Goal: Task Accomplishment & Management: Manage account settings

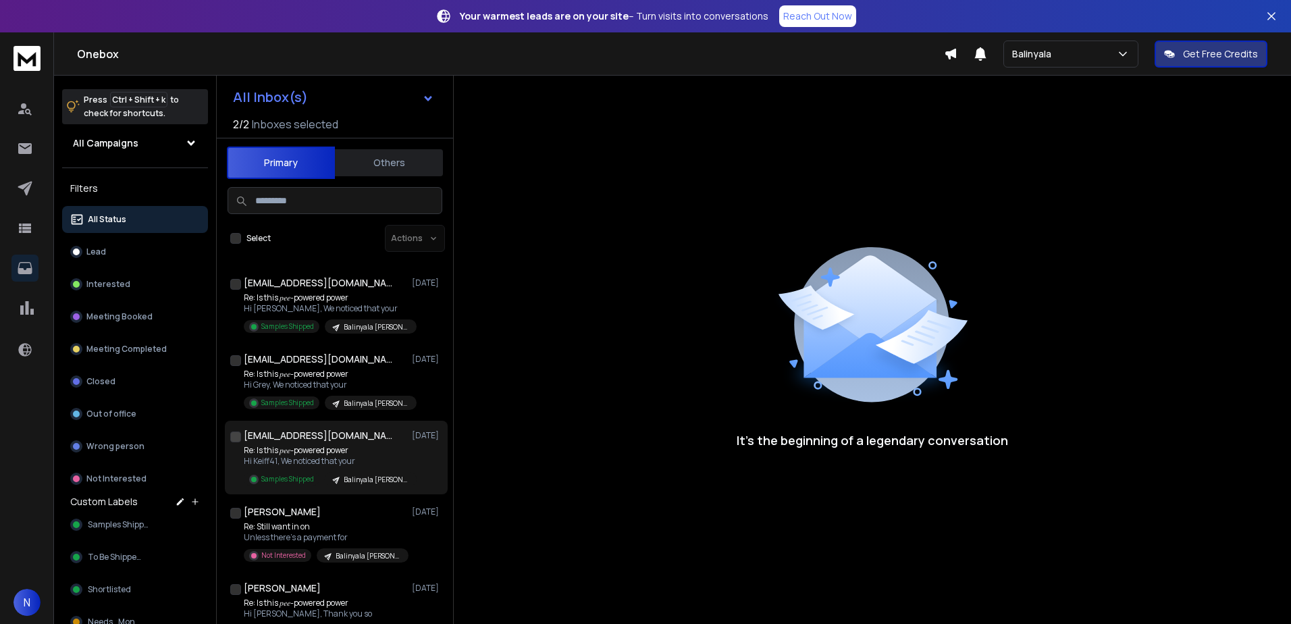
click at [382, 450] on p "Re: Is this 𝑝𝑒𝑒-powered power" at bounding box center [325, 450] width 162 height 11
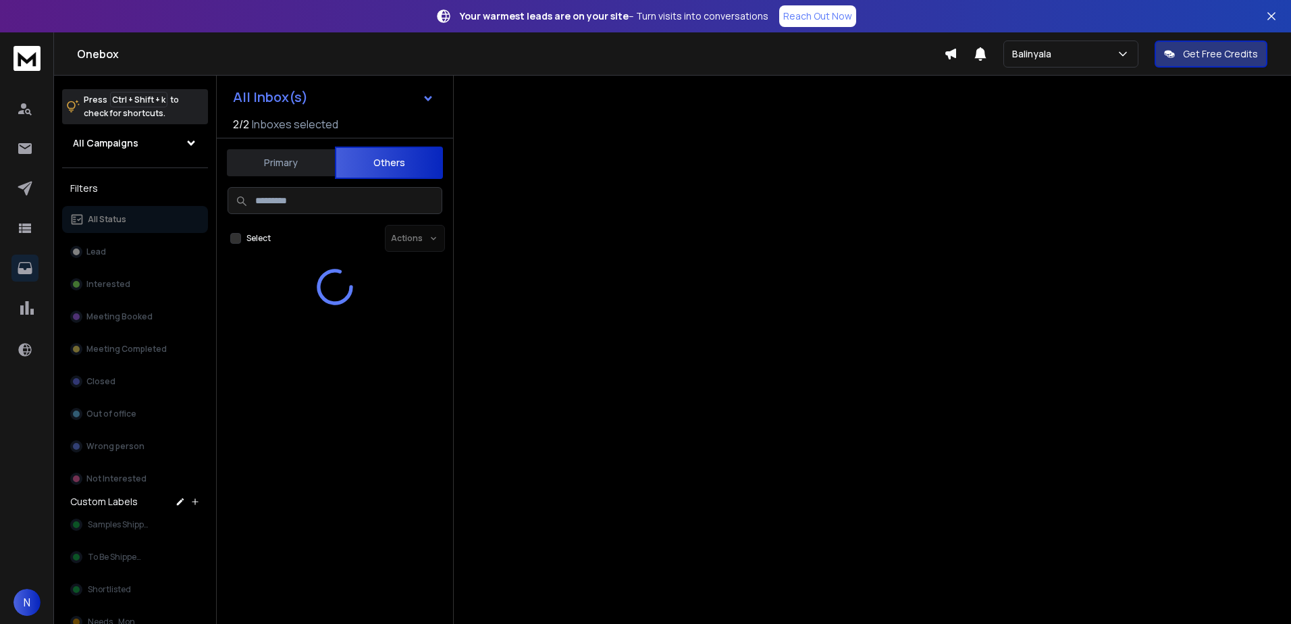
click at [392, 159] on button "Others" at bounding box center [389, 163] width 108 height 32
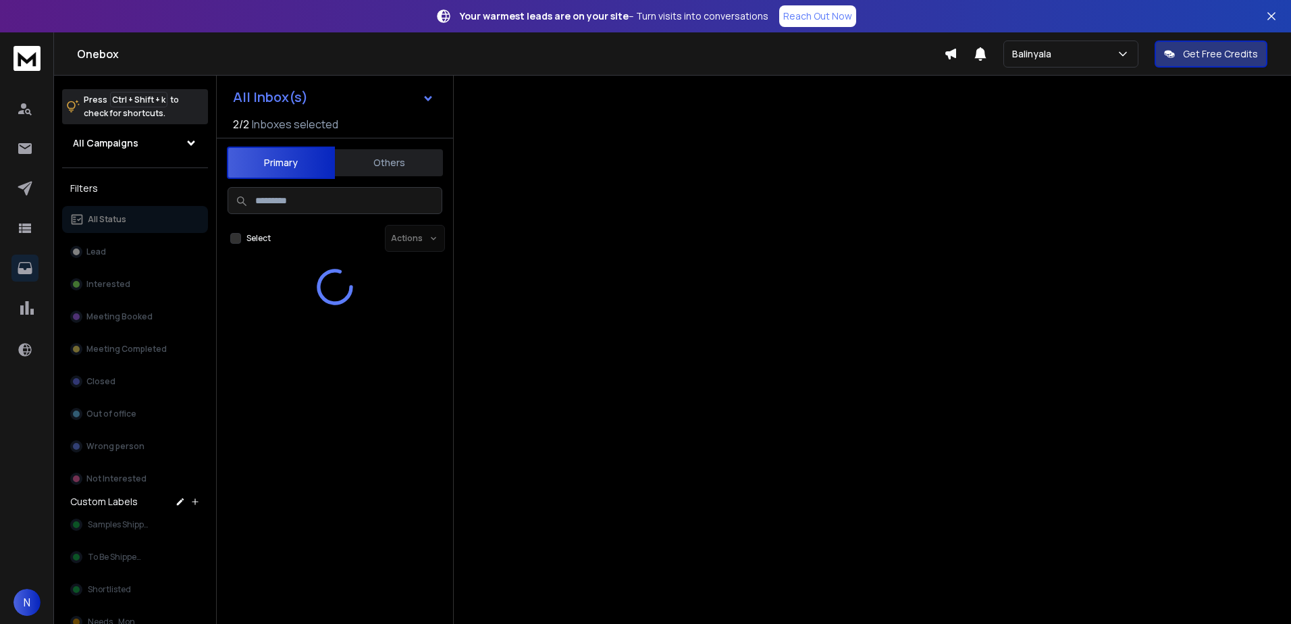
click at [315, 151] on button "Primary" at bounding box center [281, 163] width 108 height 32
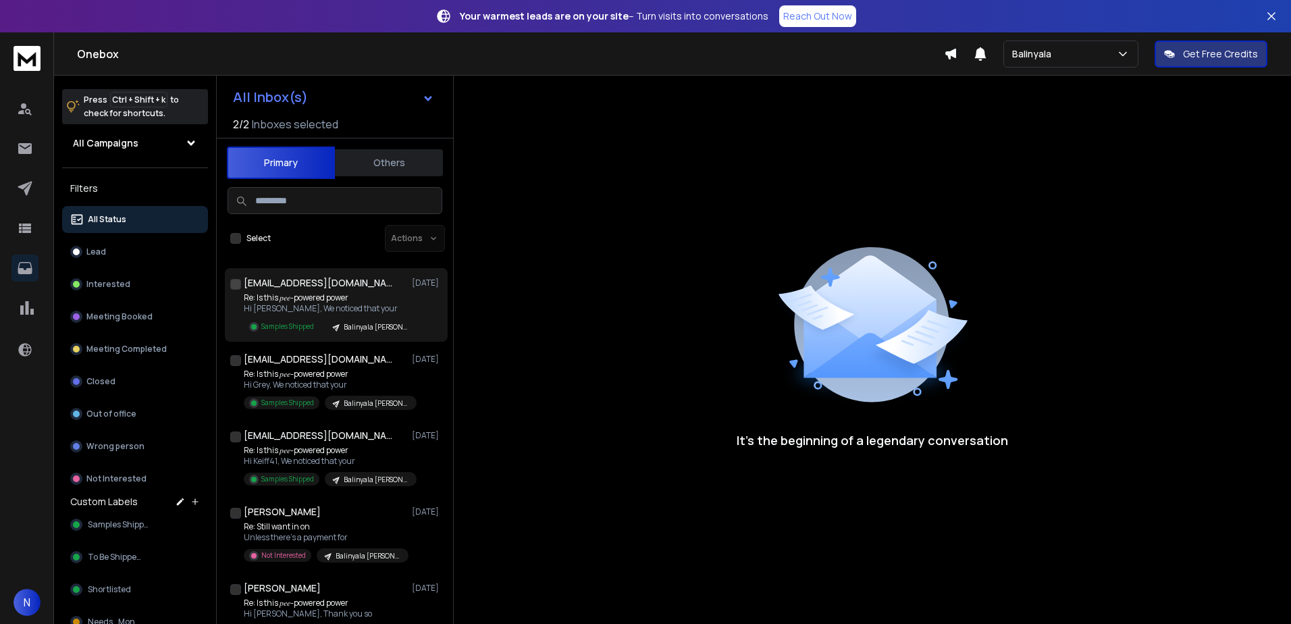
click at [369, 312] on p "Hi [PERSON_NAME], We noticed that your" at bounding box center [325, 308] width 162 height 11
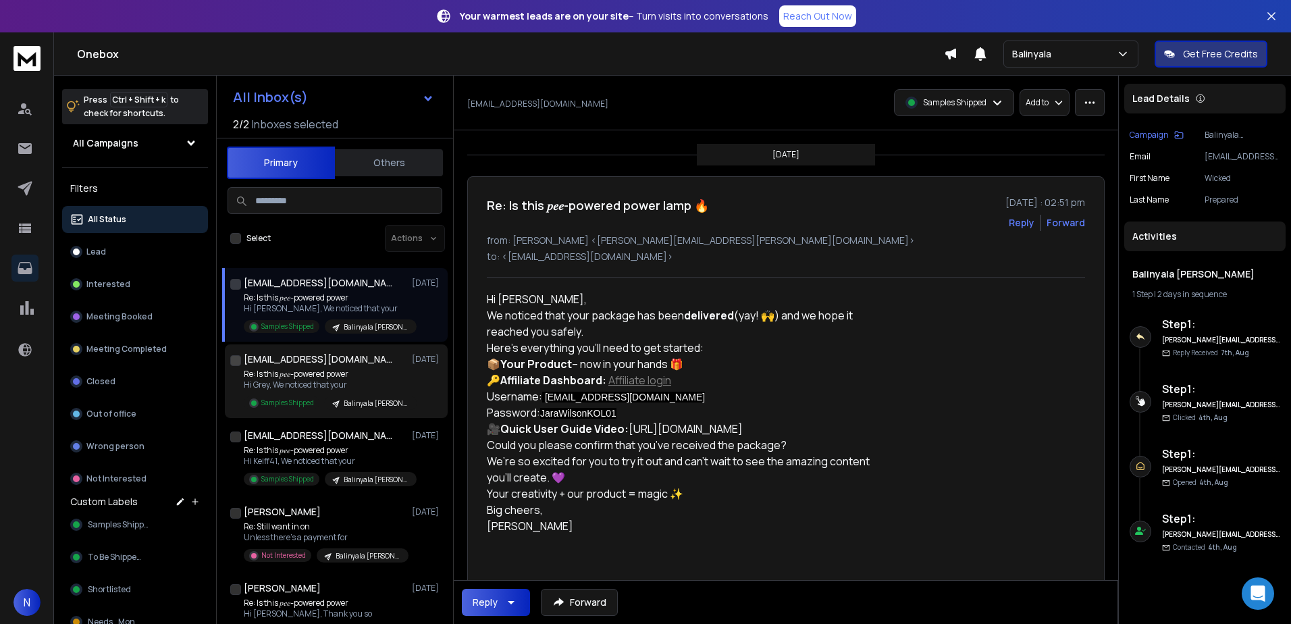
click at [365, 388] on p "Hi Grey, We noticed that your" at bounding box center [325, 385] width 162 height 11
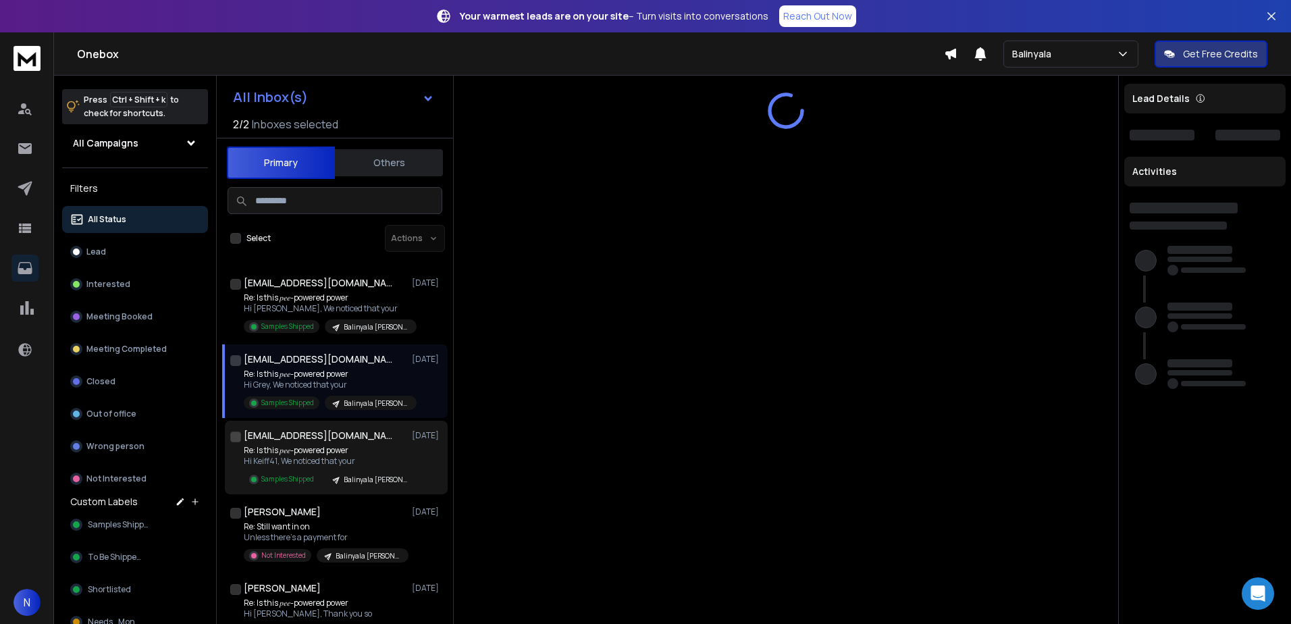
click at [367, 436] on div "[EMAIL_ADDRESS][DOMAIN_NAME] [DATE]" at bounding box center [343, 436] width 199 height 14
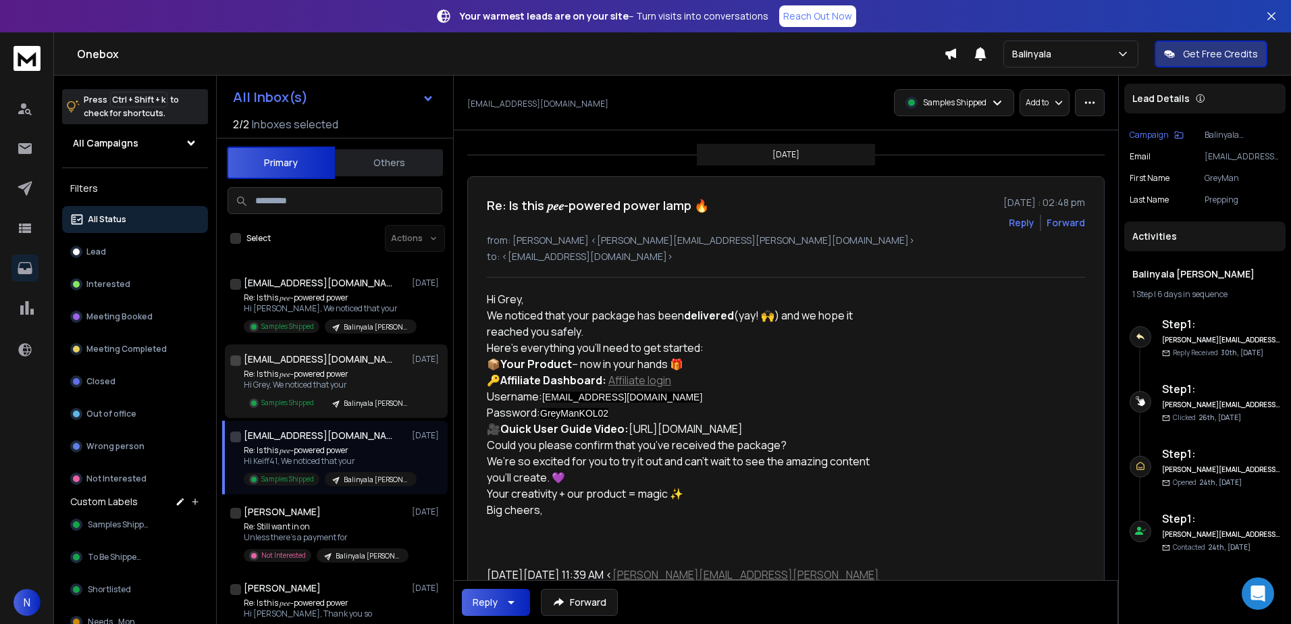
click at [367, 360] on h1 "[EMAIL_ADDRESS][DOMAIN_NAME]" at bounding box center [318, 360] width 149 height 14
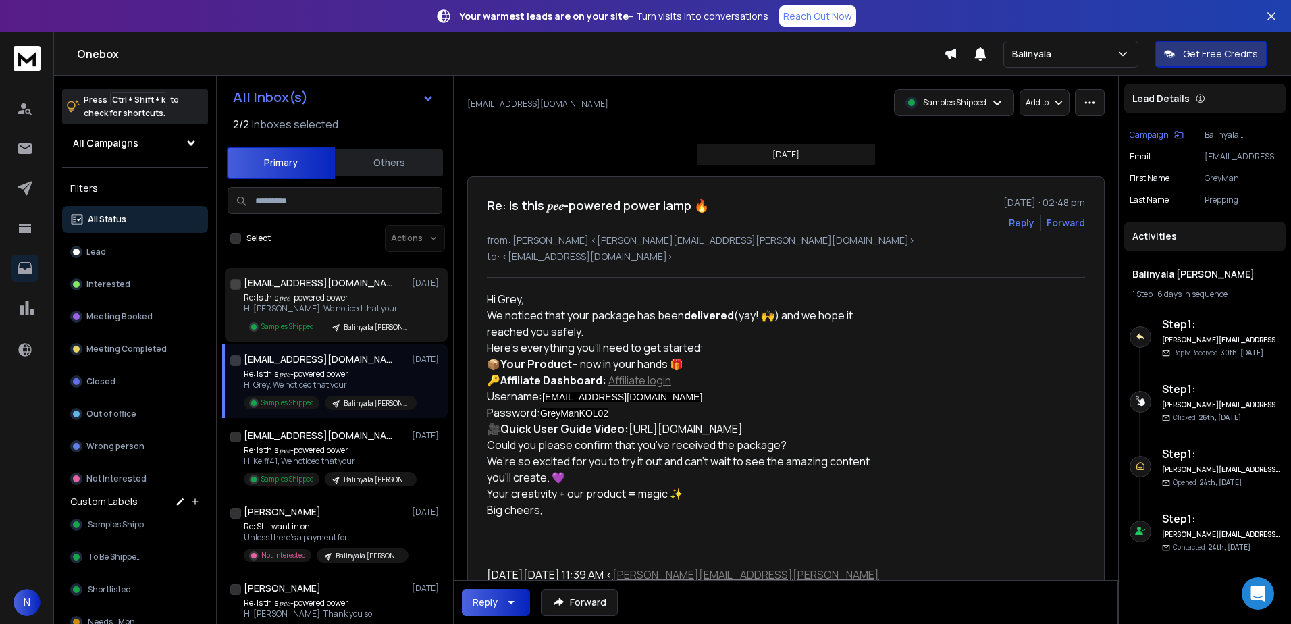
click at [353, 298] on p "Re: Is this 𝑝𝑒𝑒-powered power" at bounding box center [325, 297] width 162 height 11
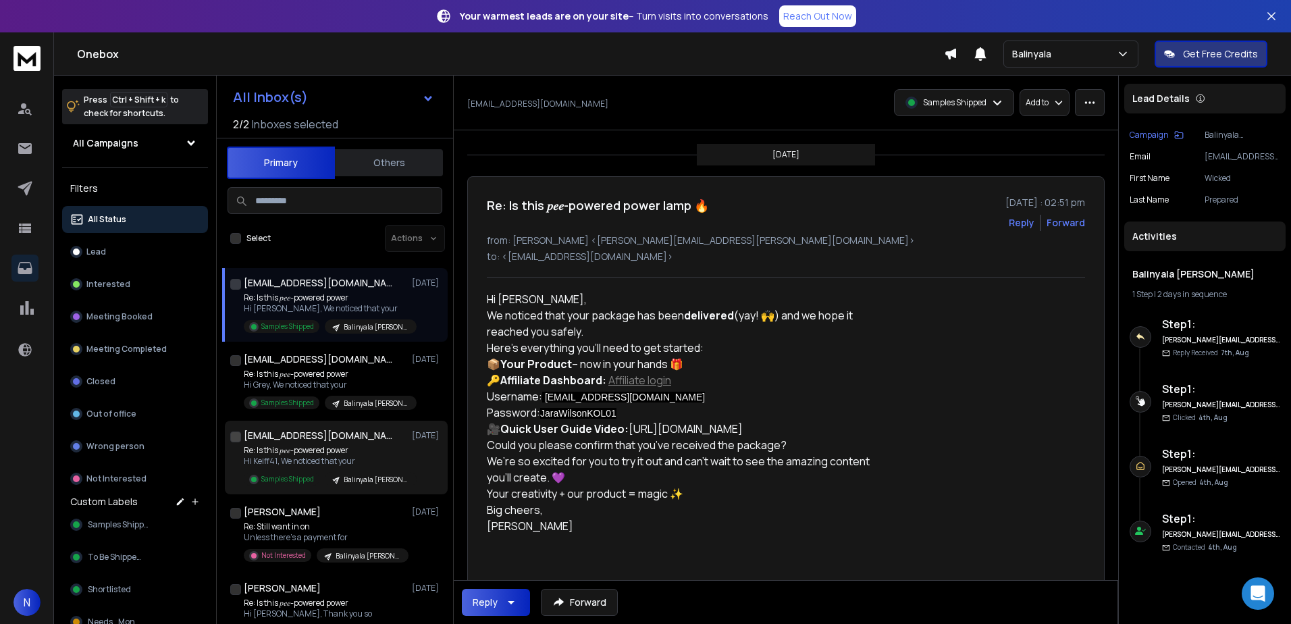
click at [353, 456] on p "Hi Keiff41, We noticed that your" at bounding box center [325, 461] width 162 height 11
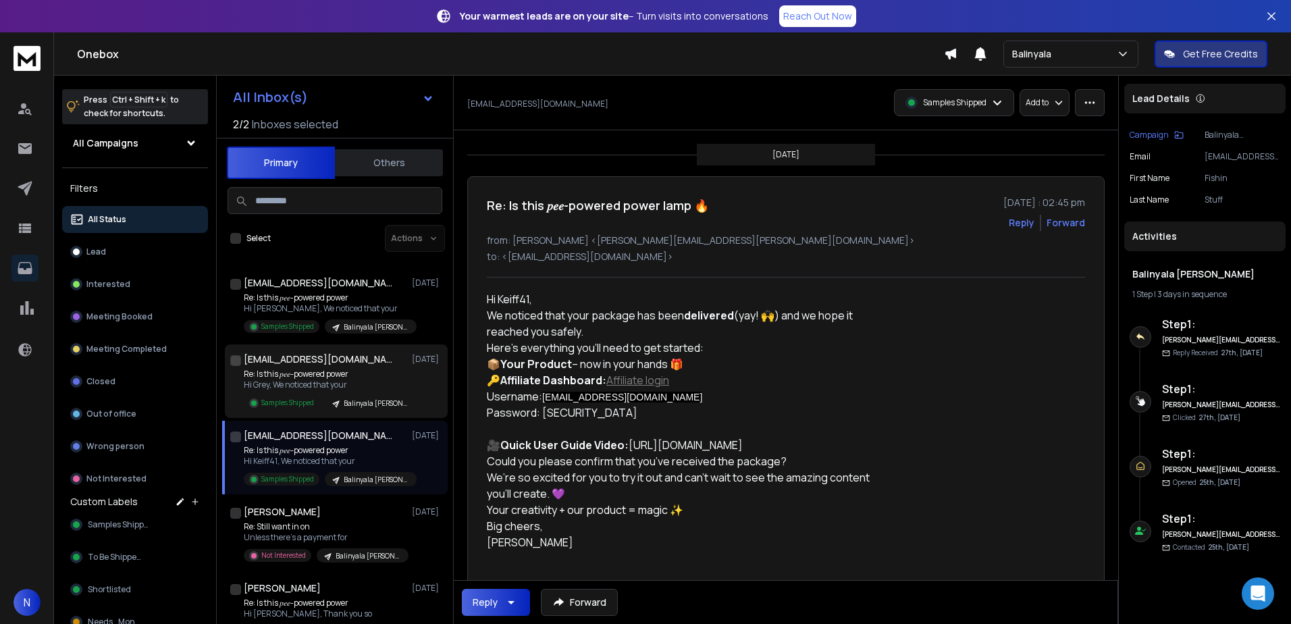
click at [370, 398] on p "Balinyala [PERSON_NAME]" at bounding box center [376, 403] width 65 height 10
